Goal: Task Accomplishment & Management: Manage account settings

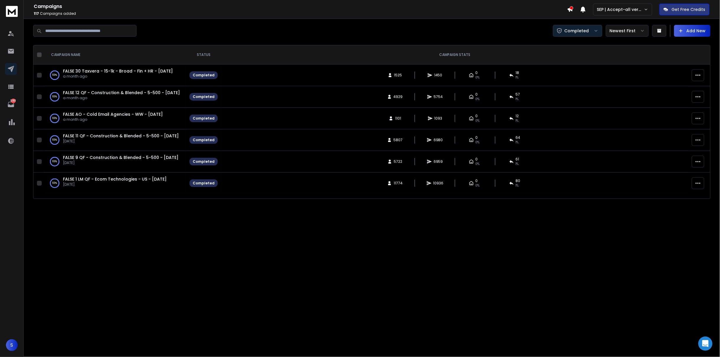
click at [580, 28] on p "Completed" at bounding box center [577, 31] width 25 height 6
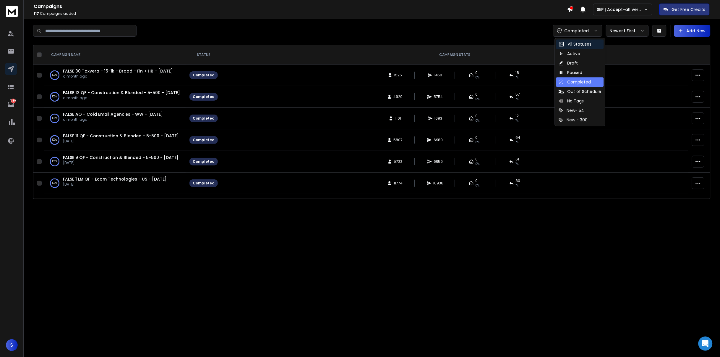
click at [575, 41] on div "All Statuses" at bounding box center [581, 43] width 48 height 9
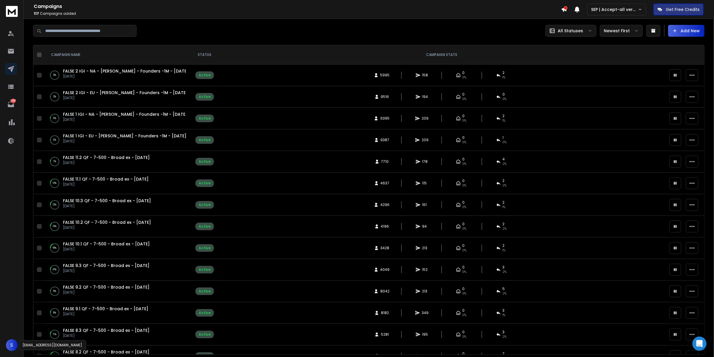
click at [13, 340] on span "S" at bounding box center [12, 345] width 12 height 12
click at [44, 341] on div "Logout" at bounding box center [54, 343] width 56 height 9
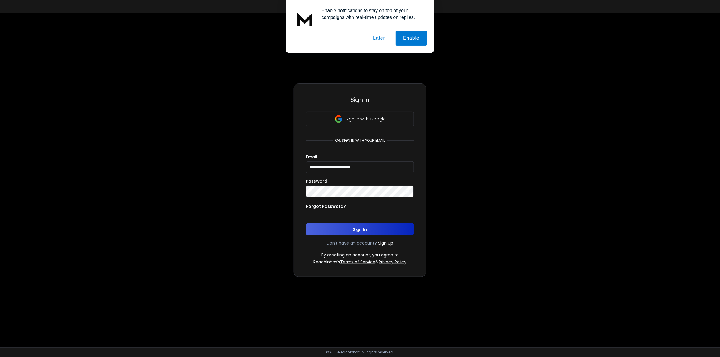
drag, startPoint x: 385, startPoint y: 172, endPoint x: 223, endPoint y: 185, distance: 162.1
click at [224, 185] on div "**********" at bounding box center [360, 180] width 720 height 310
type input "**********"
click at [356, 226] on button "Sign In" at bounding box center [360, 229] width 108 height 12
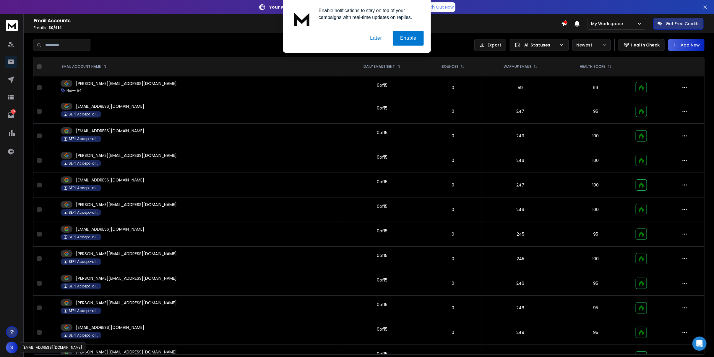
click at [12, 345] on span "S" at bounding box center [12, 347] width 12 height 12
click at [45, 337] on div "Settings" at bounding box center [54, 337] width 56 height 9
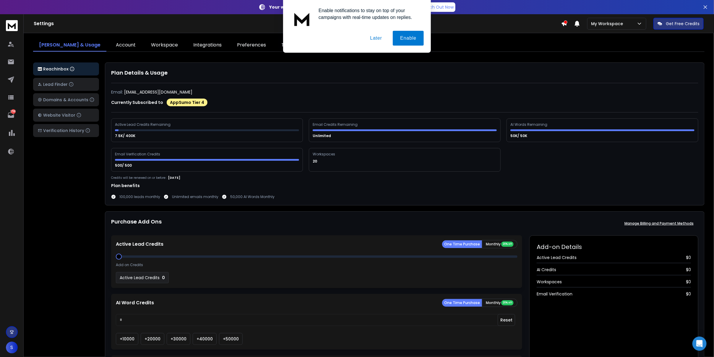
click at [376, 39] on button "Later" at bounding box center [376, 38] width 27 height 15
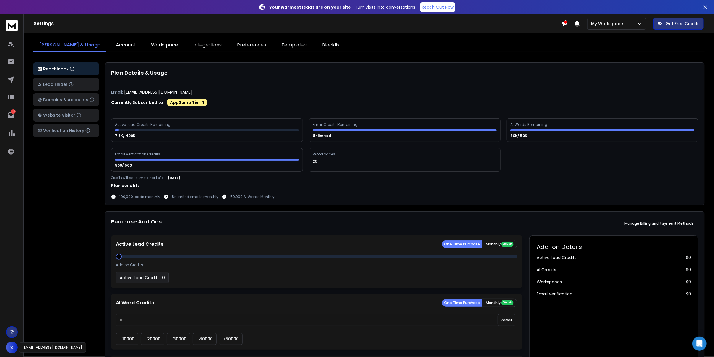
click at [12, 347] on span "S" at bounding box center [12, 347] width 12 height 12
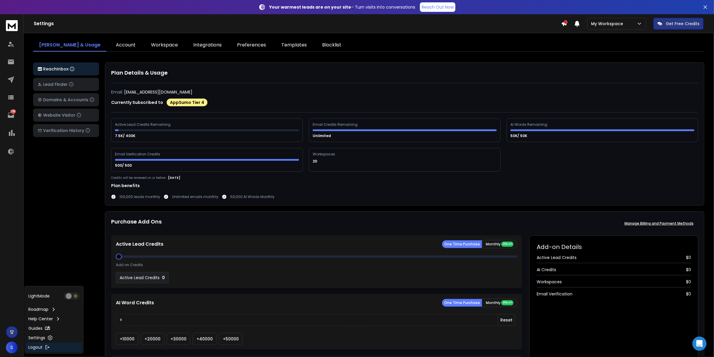
click at [30, 347] on p "Logout" at bounding box center [35, 347] width 14 height 6
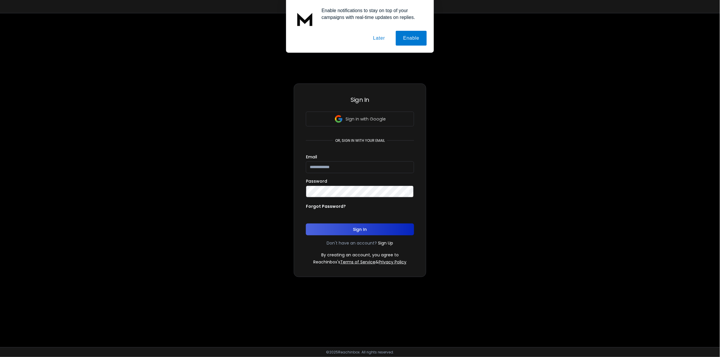
type input "**********"
click at [352, 227] on button "Sign In" at bounding box center [360, 229] width 108 height 12
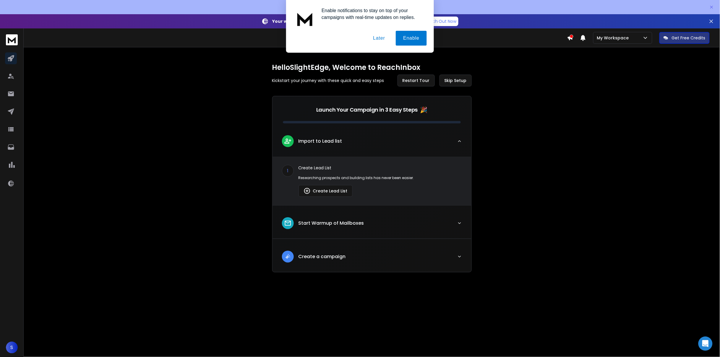
click at [617, 38] on div "Enable notifications to stay on top of your campaigns with real-time updates on…" at bounding box center [360, 26] width 720 height 53
click at [380, 41] on button "Later" at bounding box center [379, 38] width 27 height 15
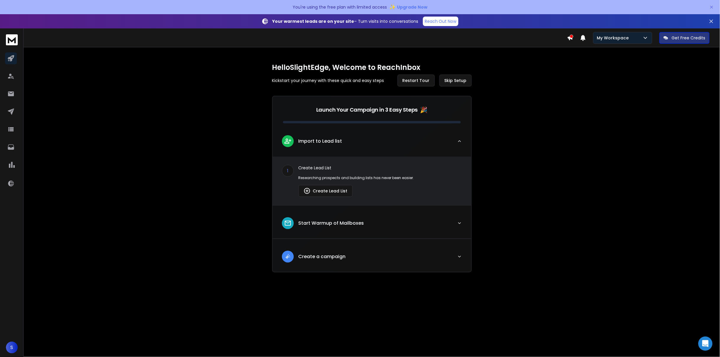
click at [622, 42] on button "My Workspace" at bounding box center [622, 38] width 59 height 12
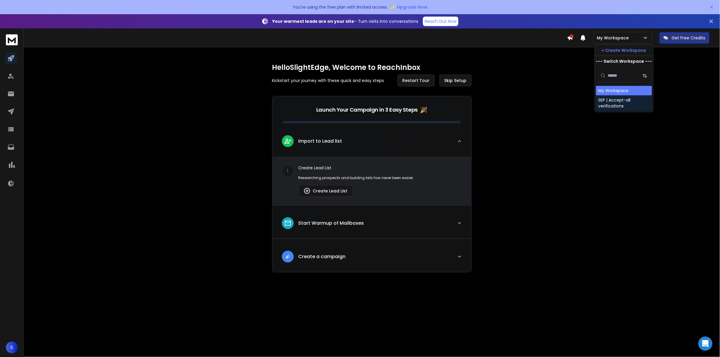
click at [621, 101] on div "SEP | Accept-all verifications" at bounding box center [624, 103] width 51 height 12
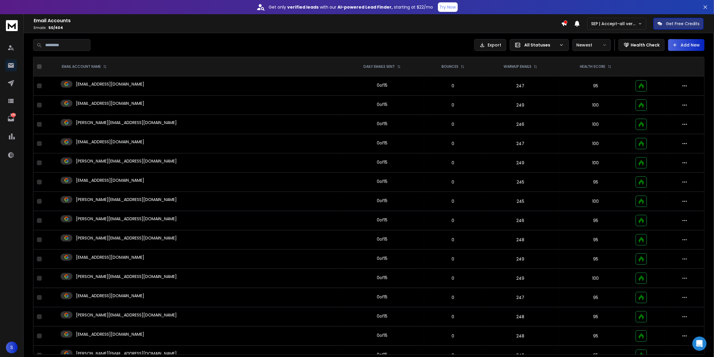
click at [704, 7] on icon at bounding box center [705, 6] width 5 height 5
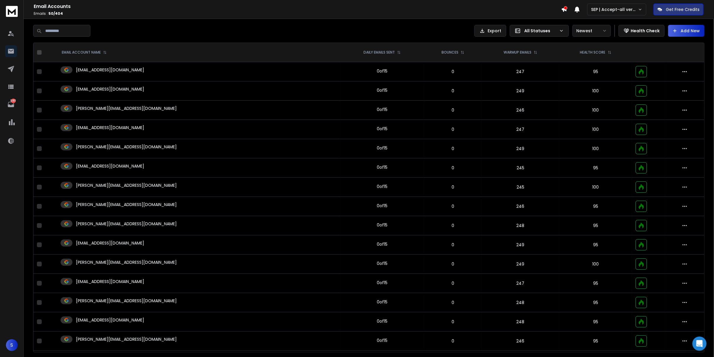
click at [552, 28] on p "All Statuses" at bounding box center [541, 31] width 33 height 6
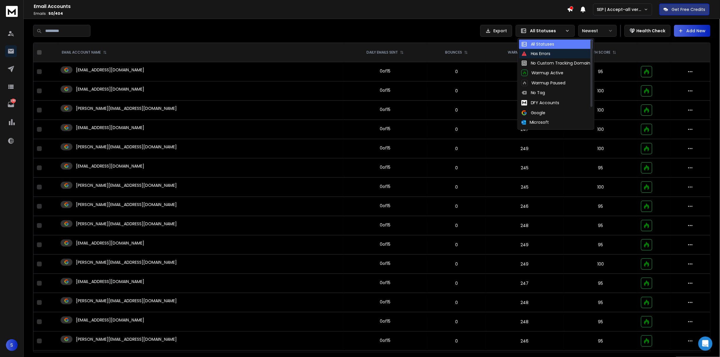
click at [543, 54] on div "Has Errors" at bounding box center [536, 54] width 29 height 6
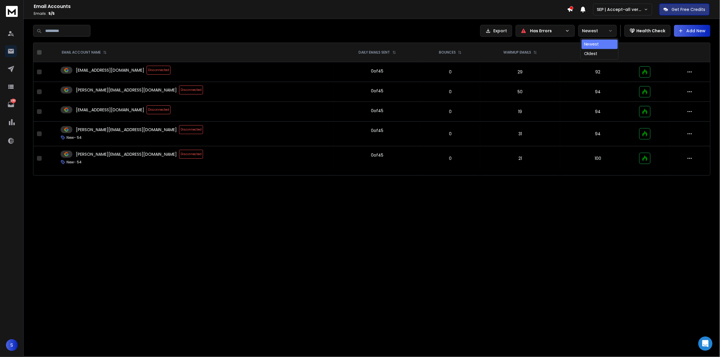
click at [588, 30] on button "Newest" at bounding box center [598, 31] width 38 height 12
click at [558, 33] on p "Has Errors" at bounding box center [546, 31] width 33 height 6
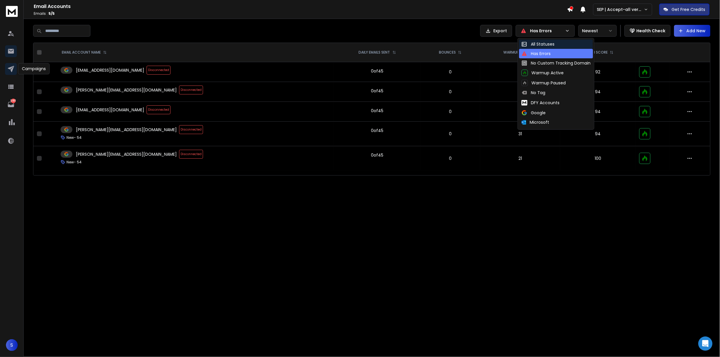
click at [11, 68] on icon at bounding box center [10, 68] width 7 height 7
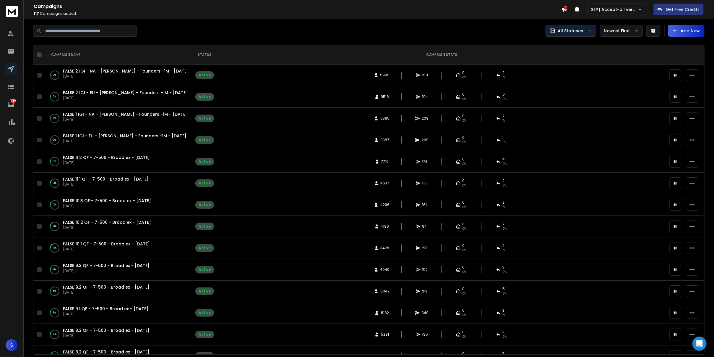
click at [564, 33] on p "All Statuses" at bounding box center [570, 31] width 25 height 6
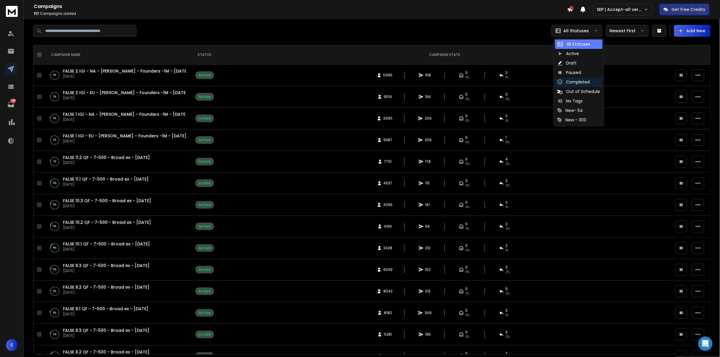
click at [576, 79] on div "Completed" at bounding box center [574, 82] width 33 height 6
